Goal: Check status: Check status

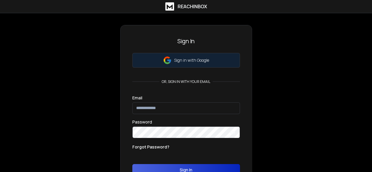
click at [182, 60] on p "Sign in with Google" at bounding box center [191, 60] width 35 height 6
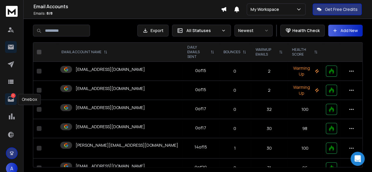
click at [11, 104] on link "1" at bounding box center [11, 99] width 12 height 12
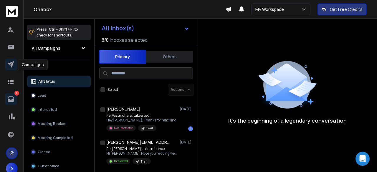
click at [12, 64] on icon at bounding box center [11, 64] width 6 height 6
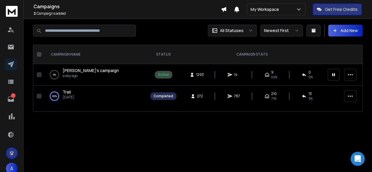
click at [87, 70] on span "Rimjhim's campaign" at bounding box center [91, 71] width 56 height 6
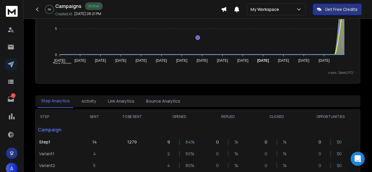
scroll to position [218, 0]
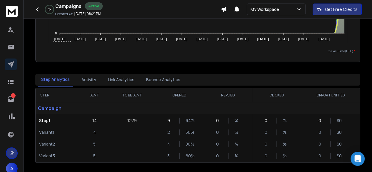
click at [189, 121] on p "64 %" at bounding box center [189, 121] width 6 height 6
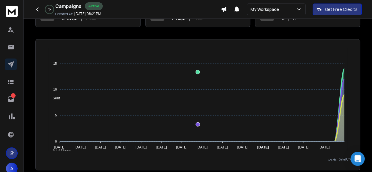
scroll to position [106, 0]
